Goal: Navigation & Orientation: Find specific page/section

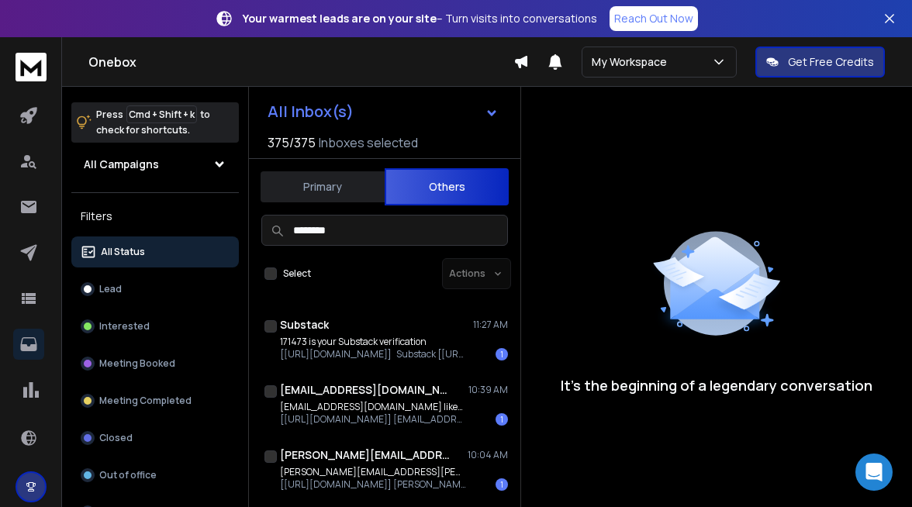
click at [337, 193] on button "Primary" at bounding box center [322, 187] width 124 height 34
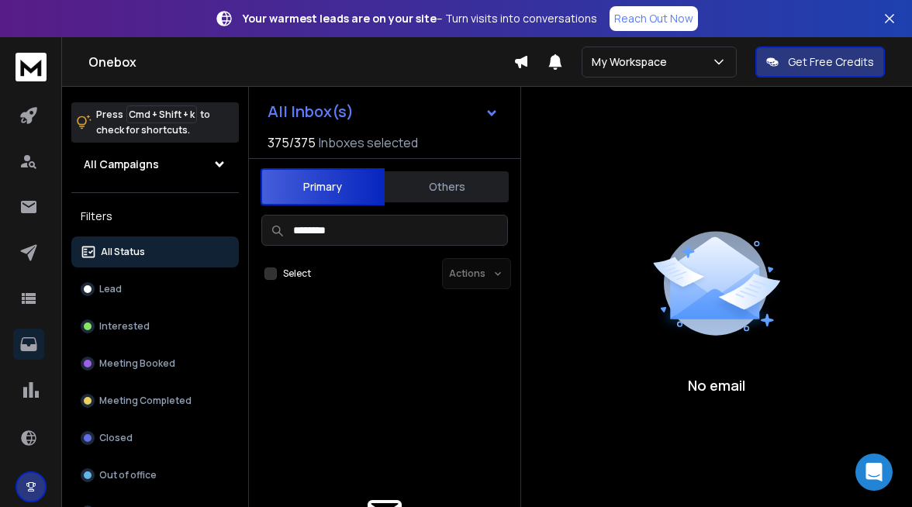
click at [450, 192] on button "Others" at bounding box center [446, 187] width 124 height 34
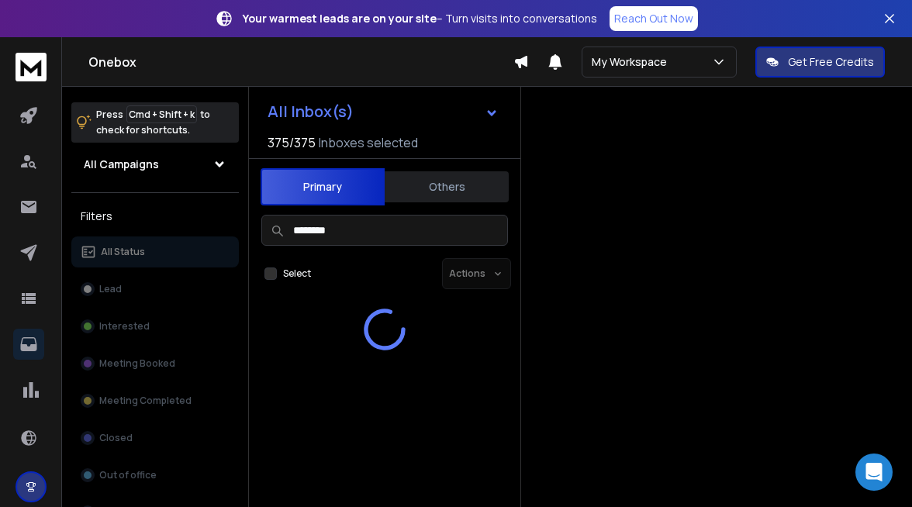
click at [357, 189] on button "Primary" at bounding box center [322, 186] width 124 height 37
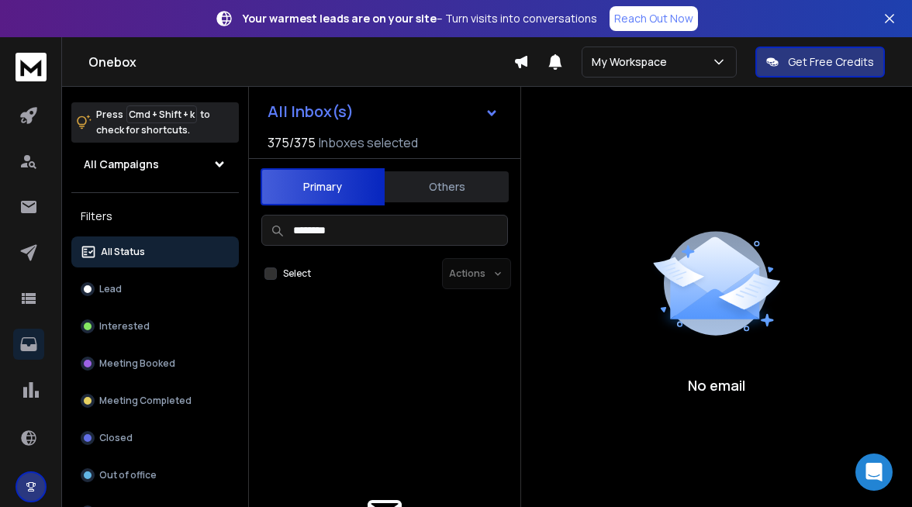
click at [446, 191] on button "Others" at bounding box center [446, 187] width 124 height 34
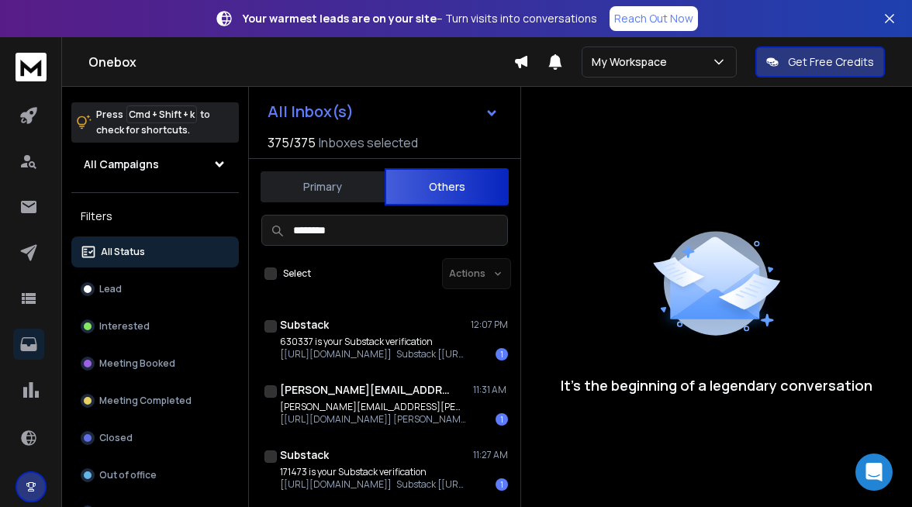
click at [325, 192] on button "Primary" at bounding box center [322, 187] width 124 height 34
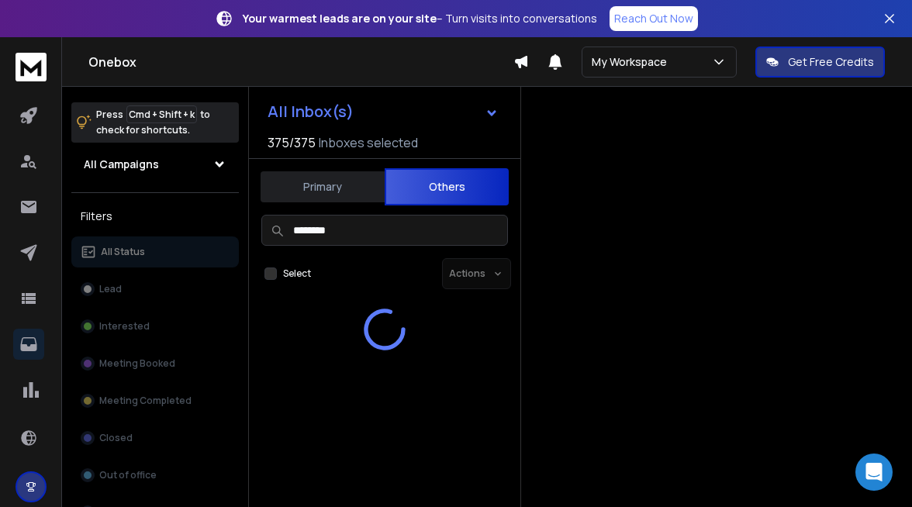
click at [457, 186] on button "Others" at bounding box center [446, 186] width 124 height 37
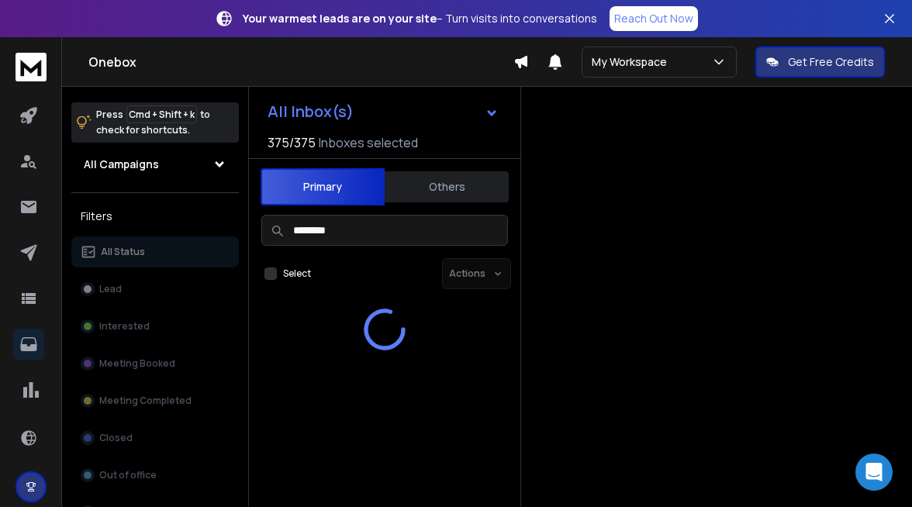
click at [319, 181] on button "Primary" at bounding box center [322, 186] width 124 height 37
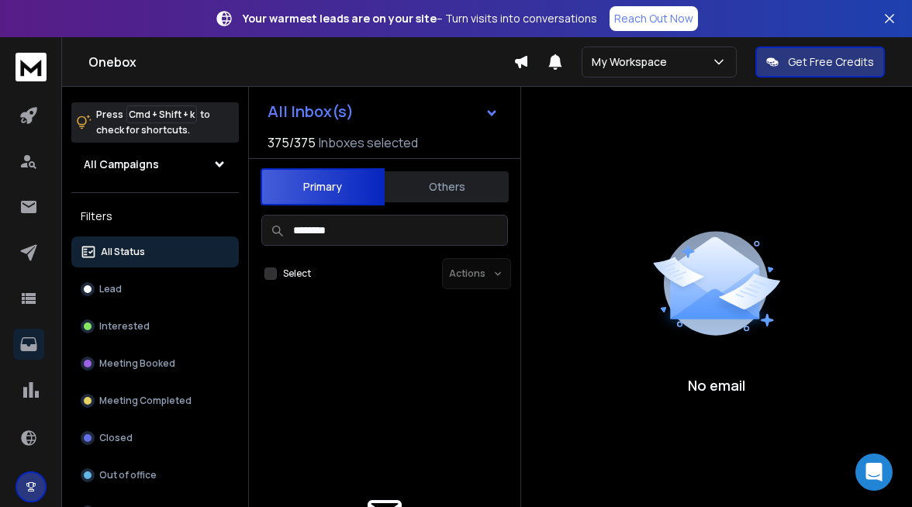
click at [459, 192] on button "Others" at bounding box center [446, 187] width 124 height 34
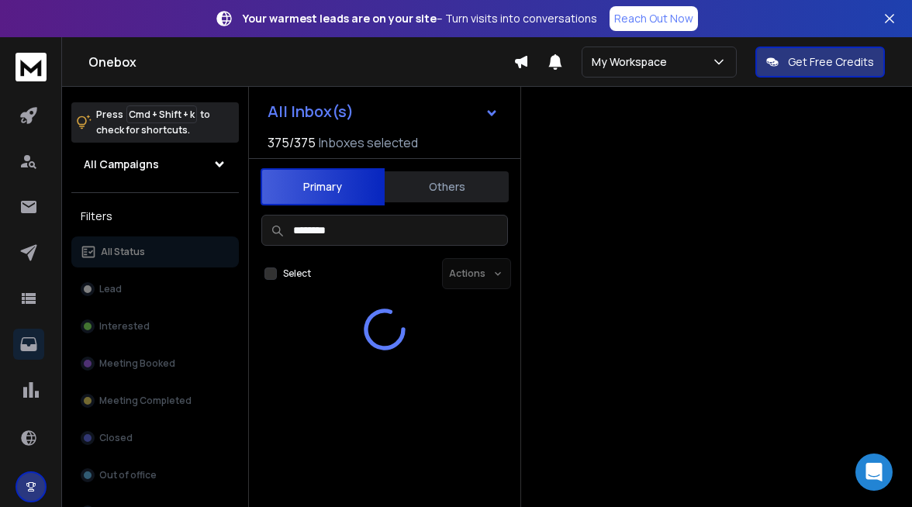
click at [289, 191] on button "Primary" at bounding box center [322, 186] width 124 height 37
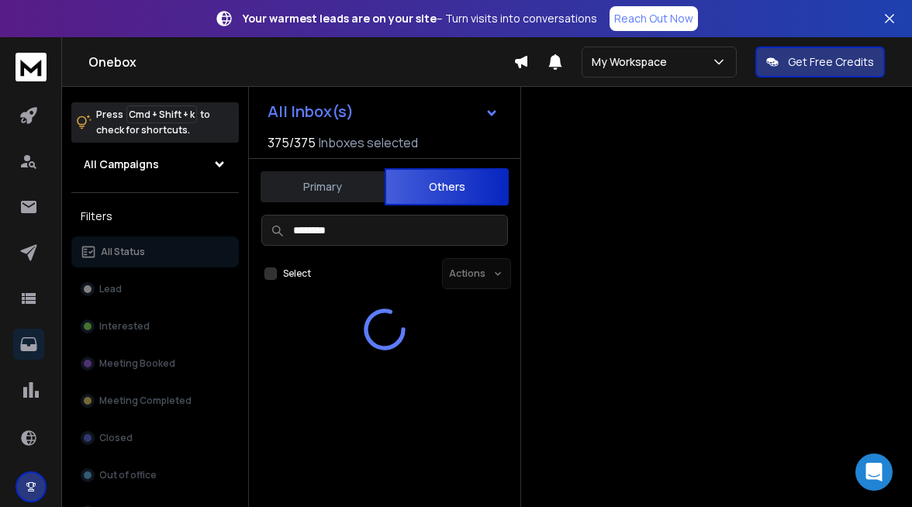
click at [417, 191] on button "Others" at bounding box center [446, 186] width 124 height 37
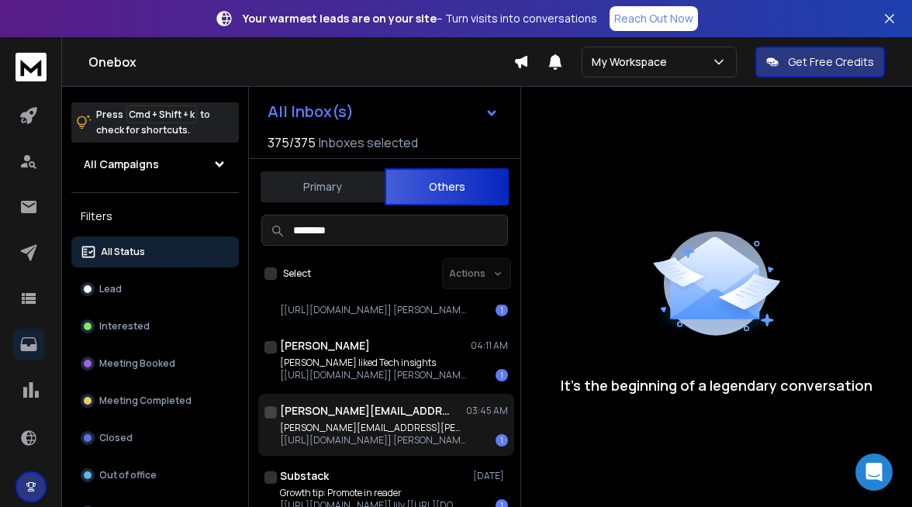
scroll to position [369, 0]
